Goal: Navigation & Orientation: Find specific page/section

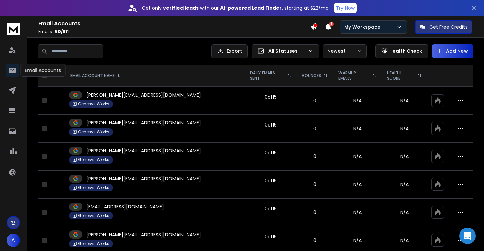
click at [378, 23] on button "My Workspace" at bounding box center [373, 26] width 67 height 13
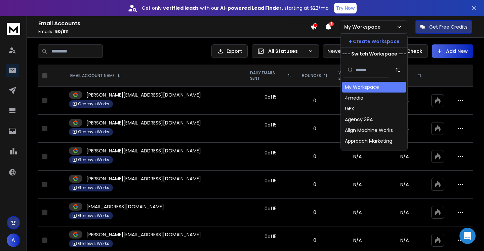
click at [361, 70] on input "text" at bounding box center [370, 70] width 29 height 15
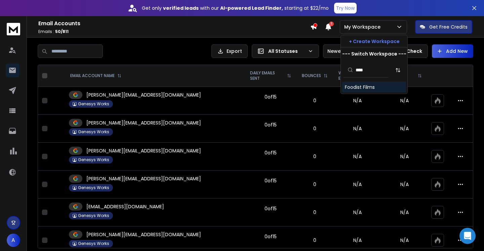
type input "****"
click at [359, 84] on div "Foodist Films" at bounding box center [360, 87] width 30 height 7
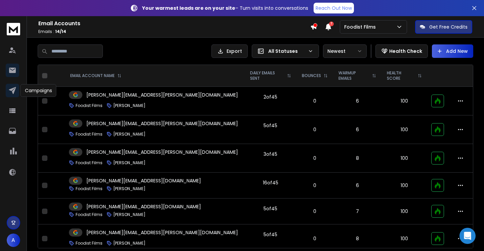
click at [13, 91] on icon at bounding box center [12, 90] width 7 height 7
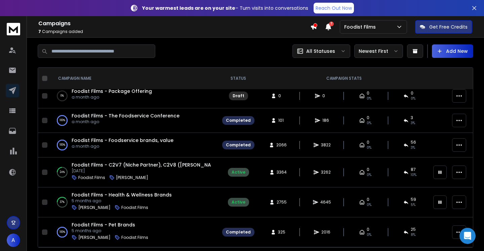
scroll to position [6, 0]
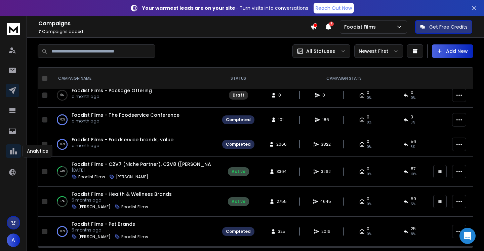
click at [8, 152] on link at bounding box center [13, 150] width 15 height 15
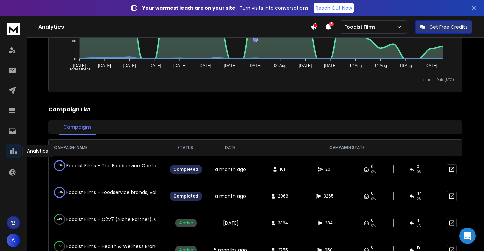
scroll to position [253, 0]
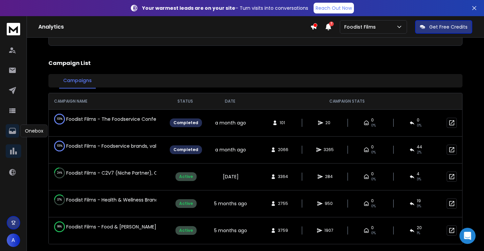
click at [11, 131] on icon at bounding box center [12, 131] width 7 height 6
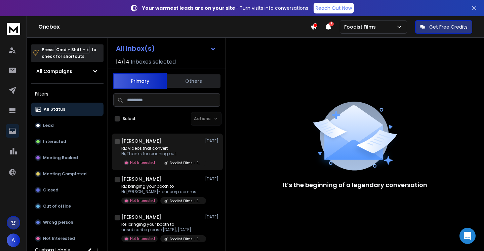
click at [168, 147] on p "RE: videos that convert" at bounding box center [161, 148] width 81 height 5
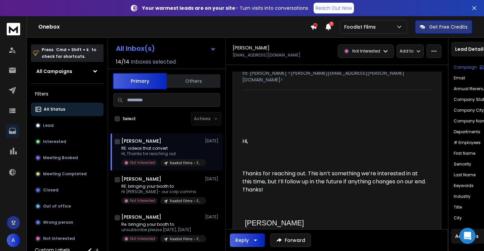
scroll to position [55, 0]
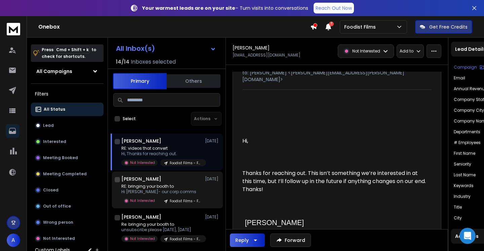
click at [190, 191] on p "Hi Steve- our corp comms" at bounding box center [161, 191] width 81 height 5
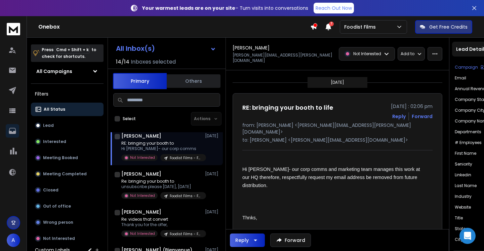
scroll to position [44, 0]
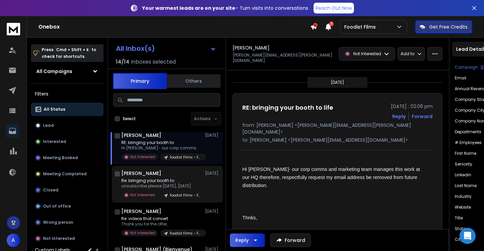
click at [165, 178] on p "Re: bringing your booth to" at bounding box center [161, 180] width 81 height 5
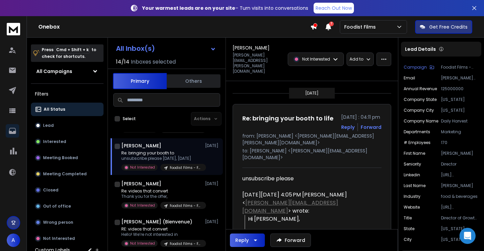
scroll to position [109, 0]
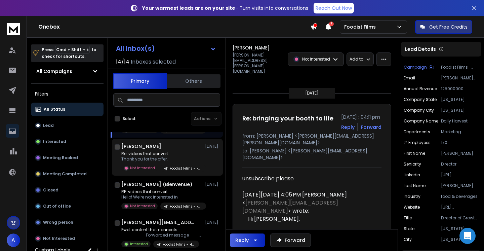
click at [166, 144] on div "Peter Wiley 11 Jul" at bounding box center [170, 146] width 99 height 7
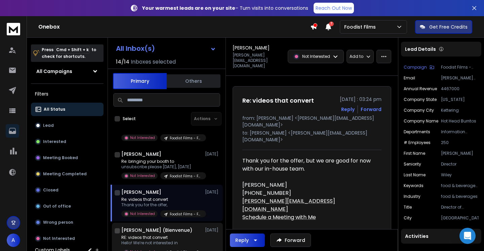
scroll to position [0, 0]
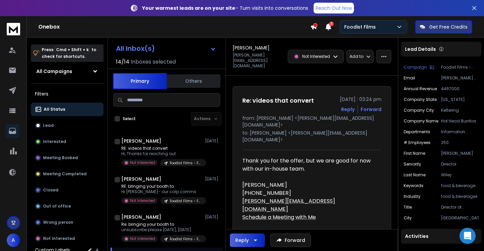
click at [378, 23] on button "Foodist Films" at bounding box center [373, 26] width 67 height 13
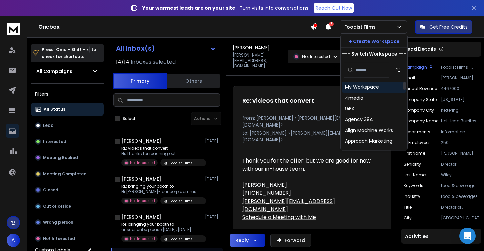
click at [359, 70] on input "text" at bounding box center [370, 70] width 29 height 15
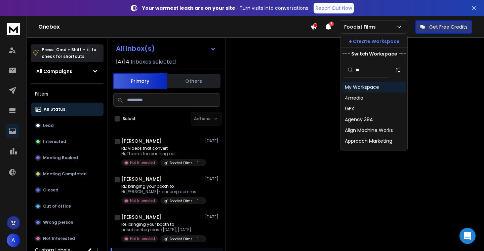
type input "**"
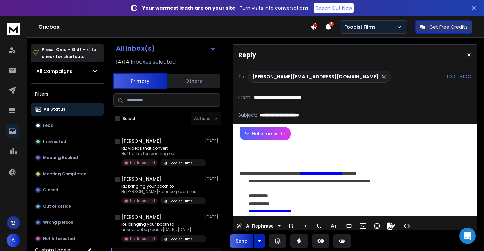
click at [384, 24] on div "Foodist Films" at bounding box center [373, 27] width 58 height 7
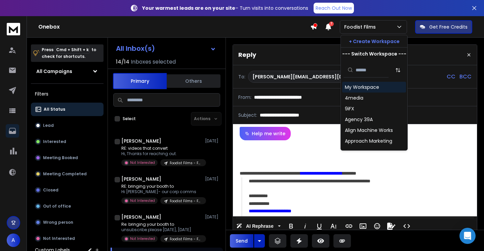
click at [357, 68] on input "text" at bounding box center [370, 70] width 29 height 15
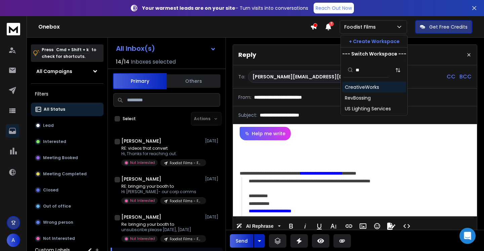
type input "*"
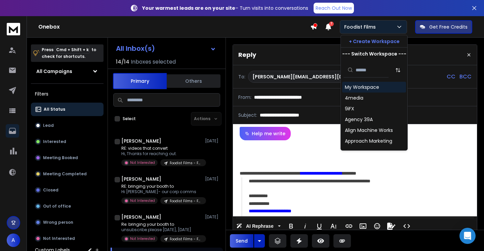
click at [393, 29] on div "Foodist Films" at bounding box center [373, 27] width 58 height 7
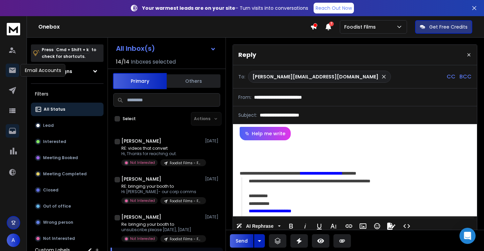
click at [10, 69] on icon at bounding box center [12, 70] width 7 height 5
